Goal: Information Seeking & Learning: Learn about a topic

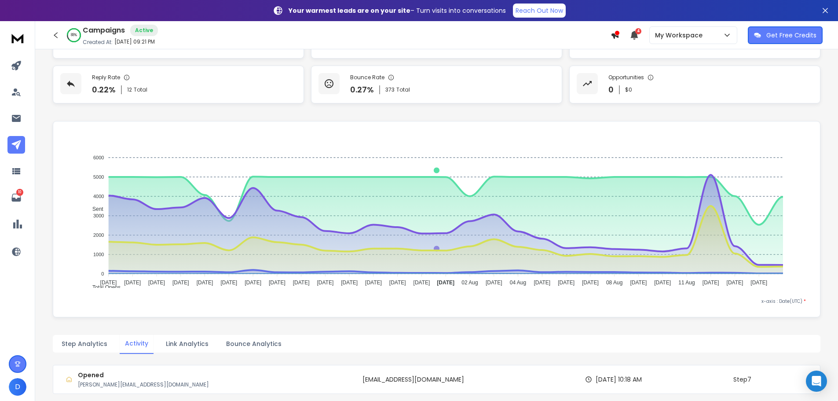
scroll to position [121, 0]
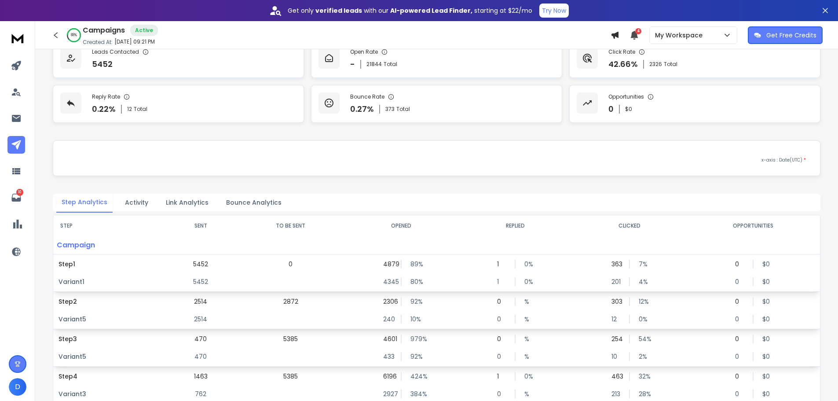
scroll to position [93, 0]
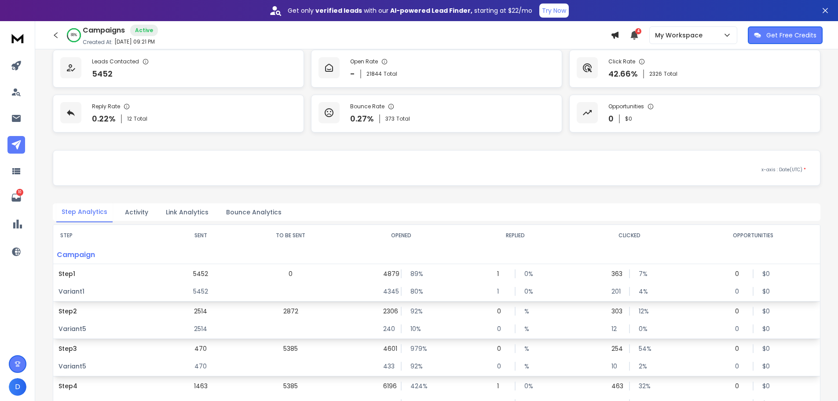
click at [140, 214] on div "Leads Contacted 5452 Open Rate - 21844 Total Click Rate 42.66 % 2326 Total Repl…" at bounding box center [437, 351] width 768 height 603
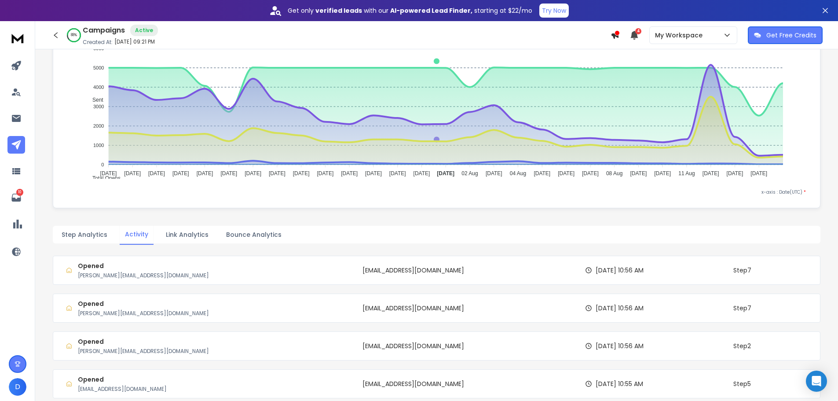
scroll to position [171, 0]
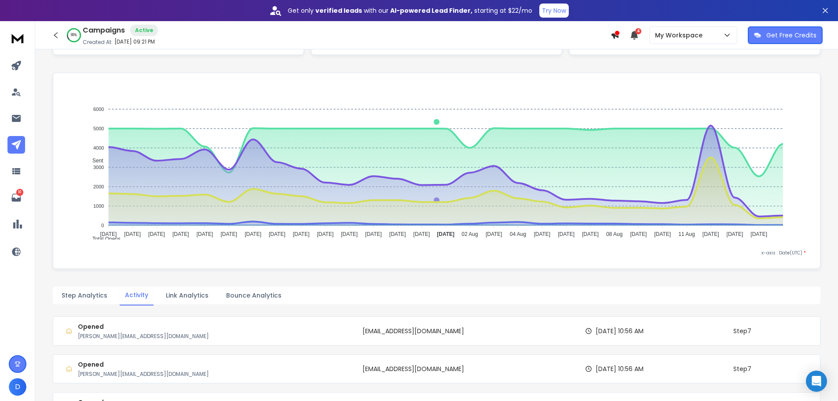
drag, startPoint x: 106, startPoint y: 290, endPoint x: 134, endPoint y: 300, distance: 29.8
click at [106, 290] on button "Step Analytics" at bounding box center [84, 295] width 56 height 19
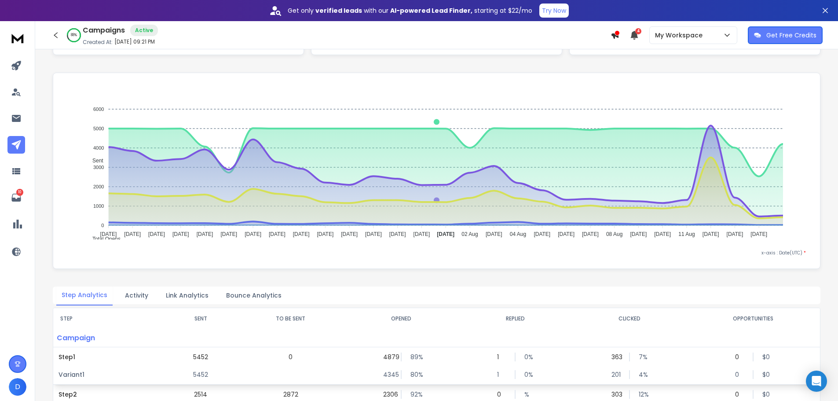
click at [135, 296] on button "Activity" at bounding box center [137, 295] width 34 height 19
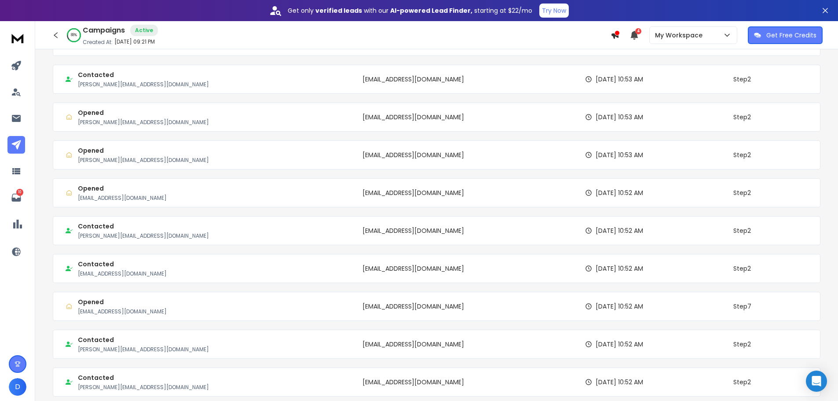
scroll to position [919, 0]
